Goal: Task Accomplishment & Management: Use online tool/utility

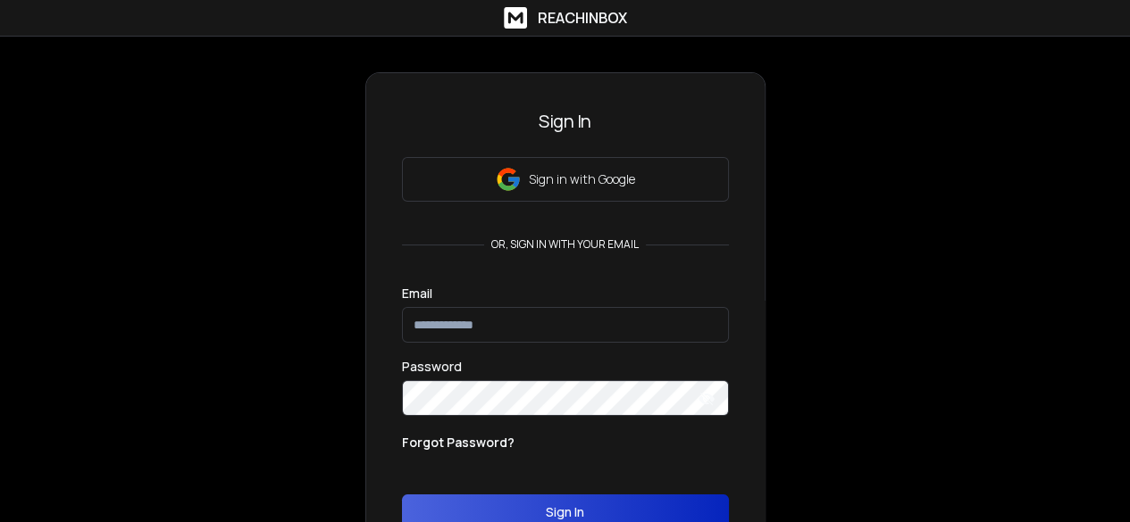
click at [579, 314] on input "email" at bounding box center [565, 325] width 327 height 36
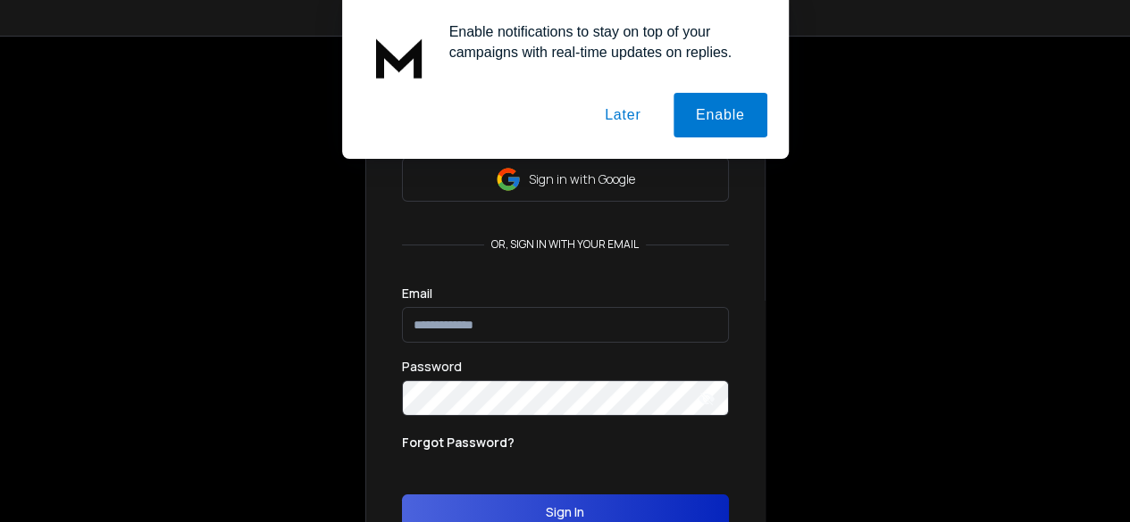
paste input "**********"
type input "**********"
click at [1059, 126] on div "Enable notifications to stay on top of your campaigns with real-time updates on…" at bounding box center [565, 79] width 1130 height 159
click at [729, 129] on button "Enable" at bounding box center [720, 115] width 94 height 45
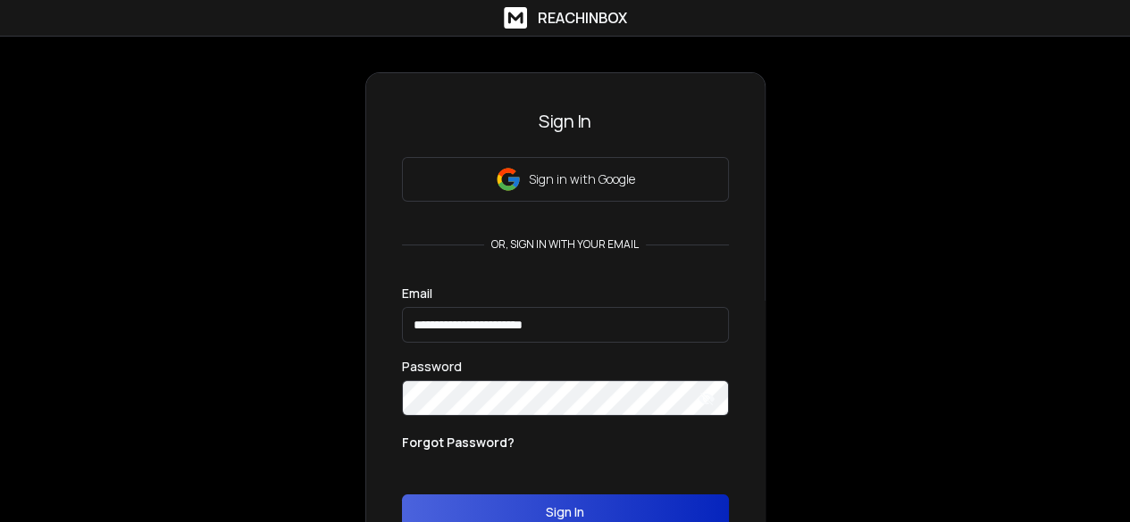
click at [648, 495] on button "Sign In" at bounding box center [565, 513] width 327 height 36
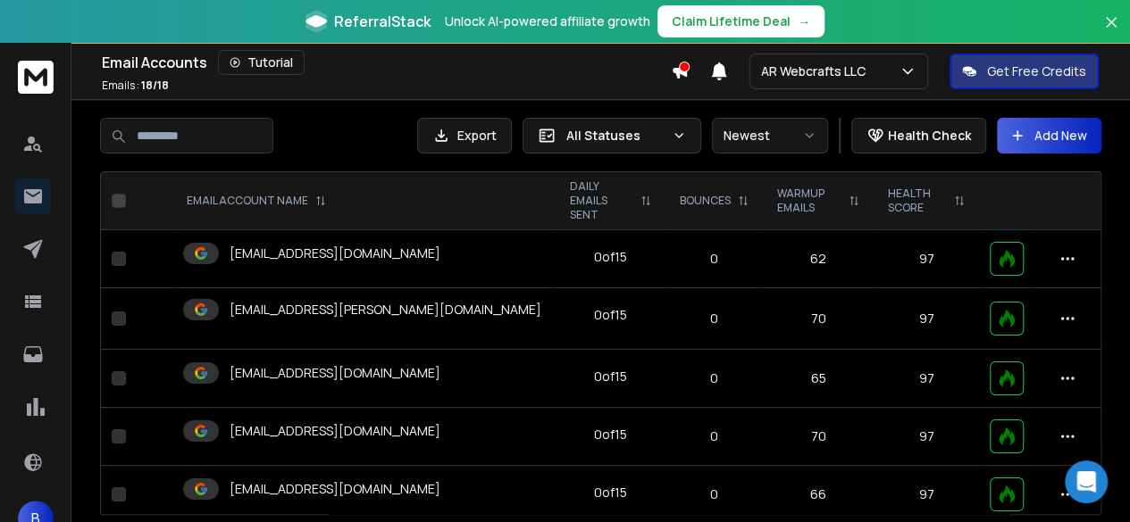
click at [1055, 142] on button "Add New" at bounding box center [1049, 136] width 104 height 36
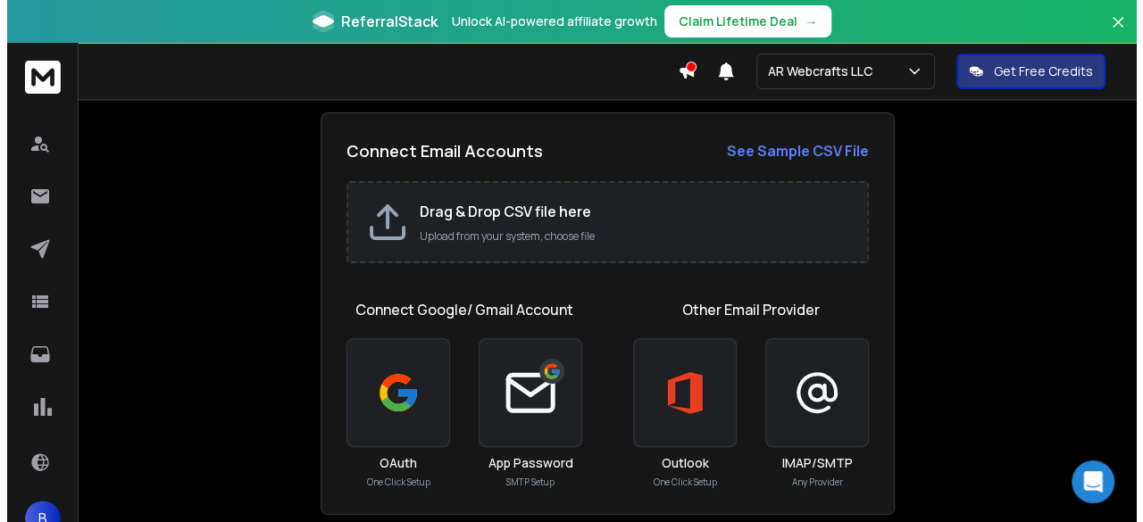
scroll to position [132, 0]
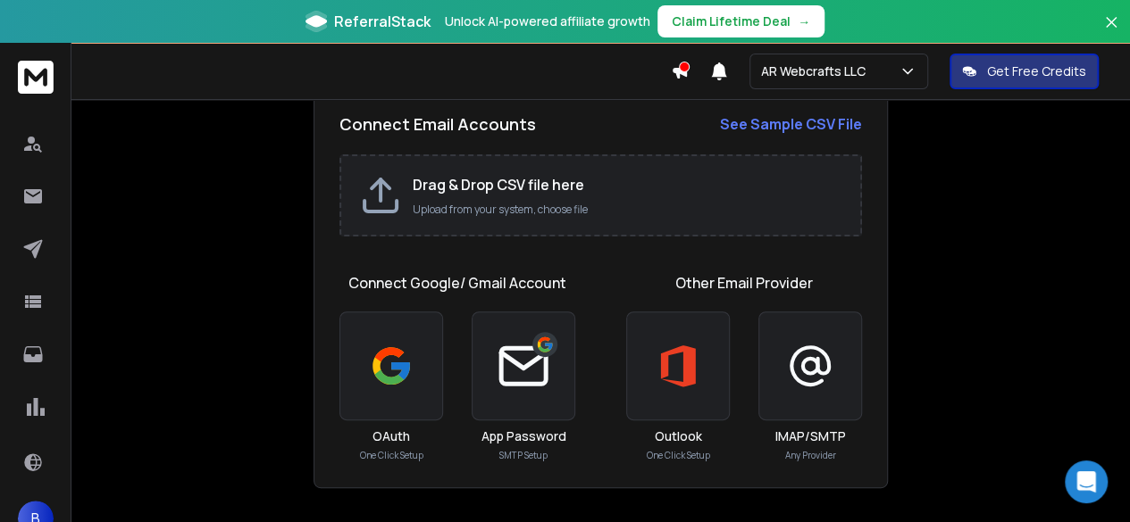
click at [689, 387] on div at bounding box center [677, 366] width 45 height 50
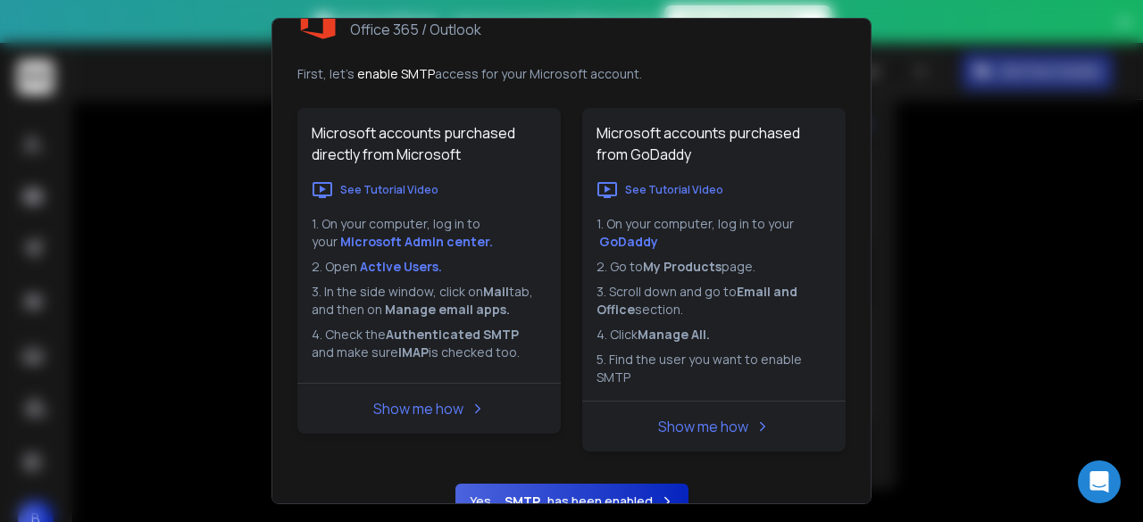
scroll to position [118, 0]
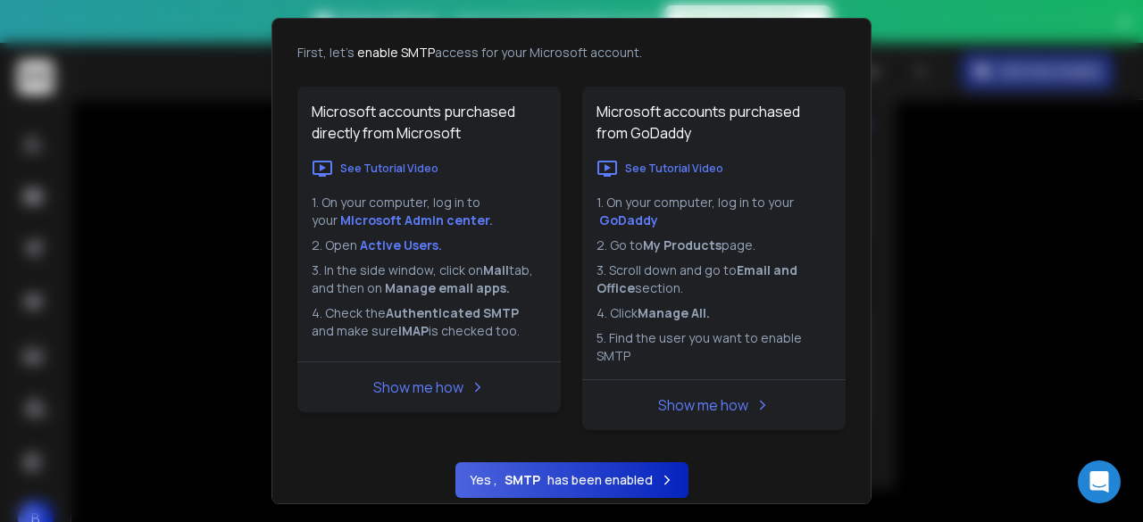
click at [632, 472] on button "Yes , SMTP has been enabled" at bounding box center [571, 481] width 233 height 36
